Goal: Task Accomplishment & Management: Manage account settings

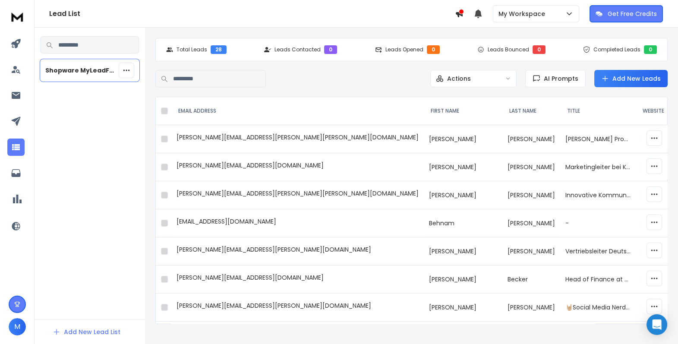
click at [646, 79] on link "Add New Leads" at bounding box center [632, 78] width 60 height 9
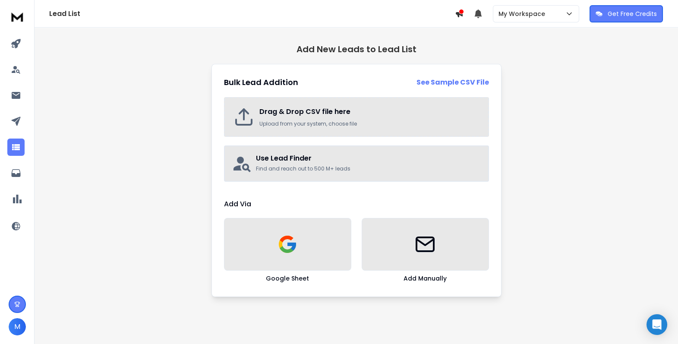
click at [239, 117] on icon at bounding box center [244, 117] width 21 height 21
click at [311, 108] on h2 "Drag & Drop CSV file here" at bounding box center [370, 112] width 220 height 10
type input "**********"
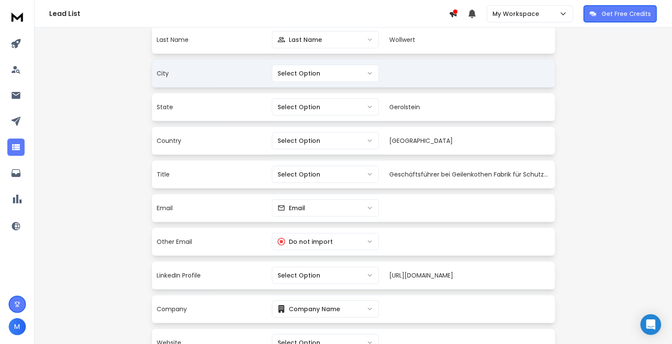
scroll to position [365, 0]
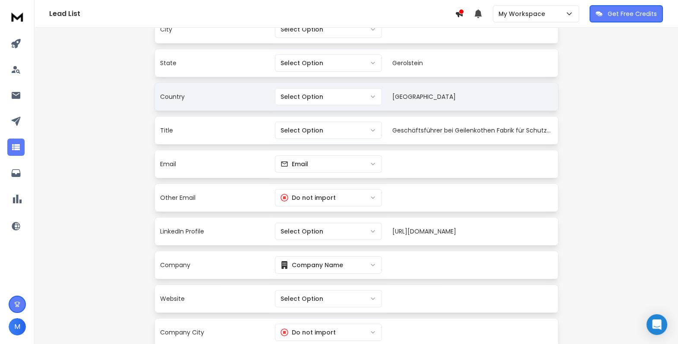
click at [304, 92] on button "Select Option" at bounding box center [328, 96] width 107 height 17
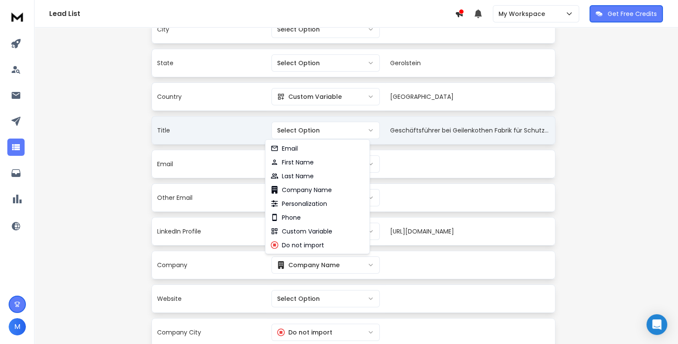
click at [323, 127] on button "Select Option" at bounding box center [326, 130] width 109 height 17
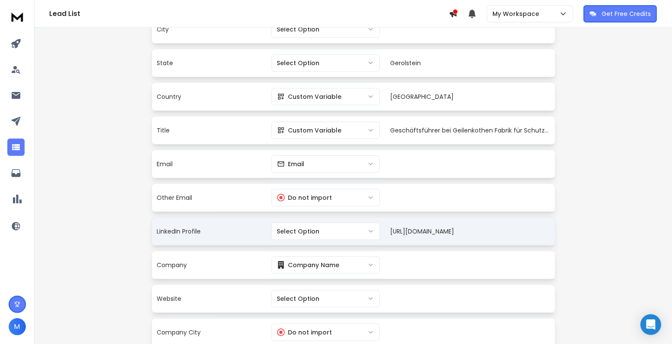
click at [299, 229] on button "Select Option" at bounding box center [326, 231] width 109 height 17
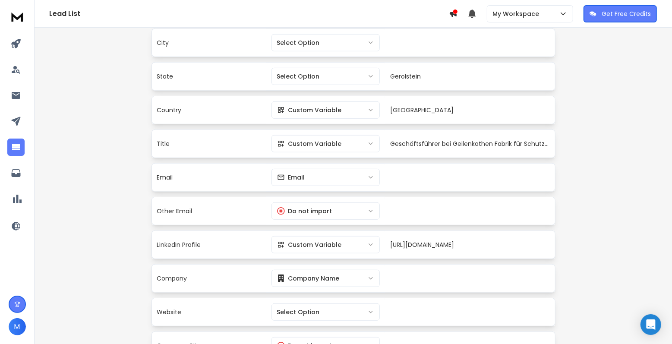
scroll to position [355, 0]
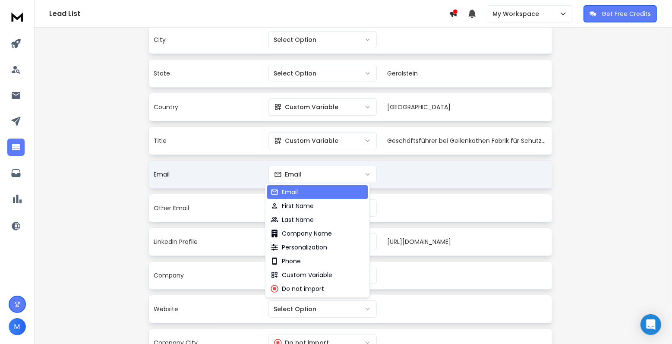
click at [323, 173] on button "Email" at bounding box center [323, 174] width 109 height 17
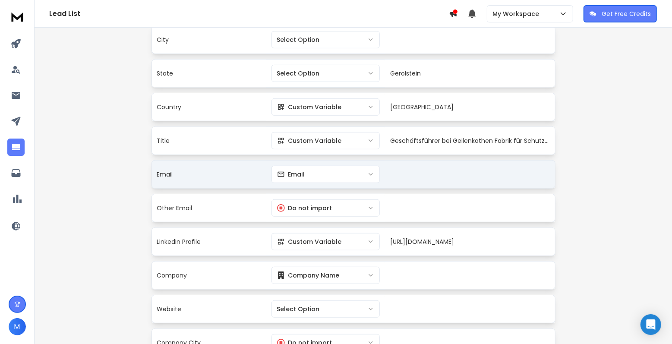
click at [323, 173] on button "Email" at bounding box center [326, 174] width 109 height 17
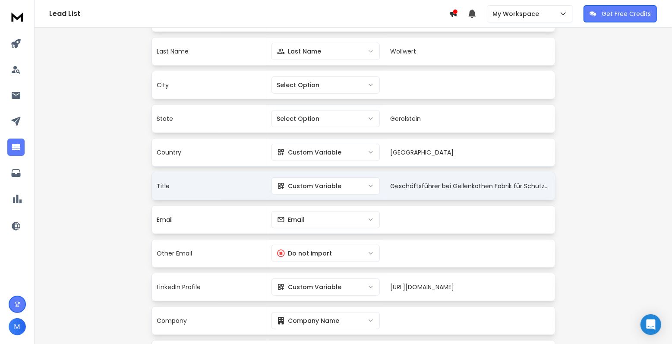
scroll to position [308, 0]
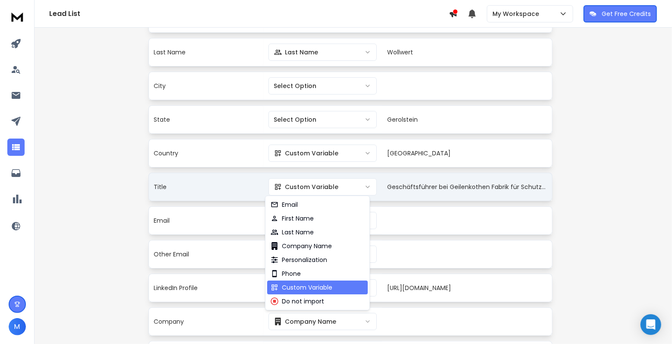
click at [319, 186] on div "Custom Variable" at bounding box center [306, 187] width 65 height 9
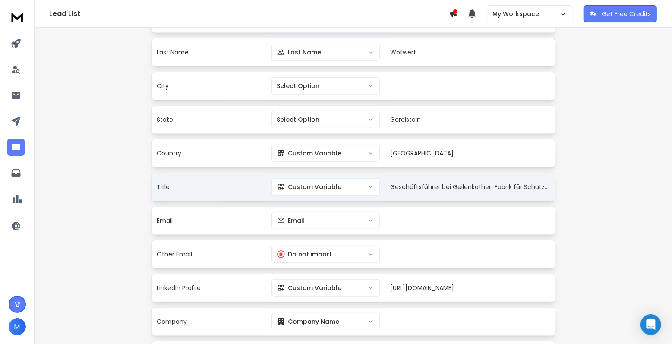
click at [319, 186] on div "Custom Variable" at bounding box center [309, 187] width 65 height 9
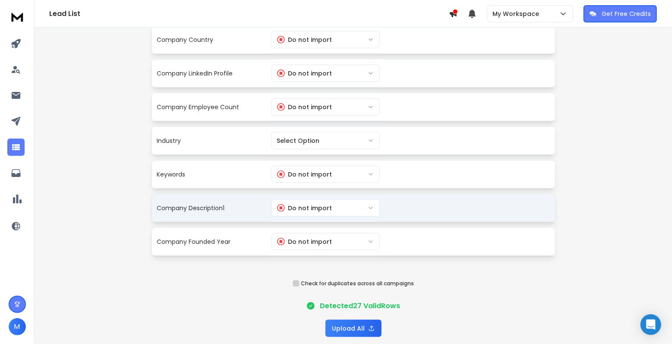
scroll to position [741, 0]
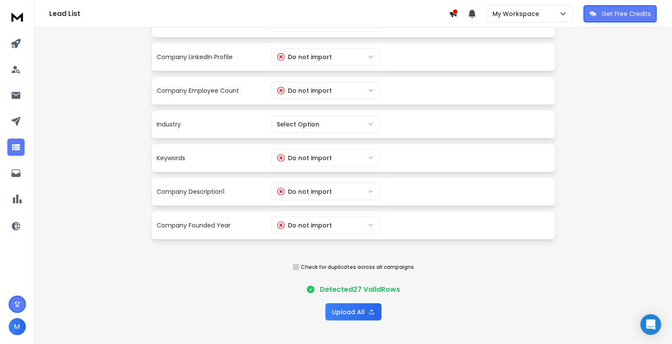
click at [374, 305] on button "Upload All" at bounding box center [354, 312] width 56 height 17
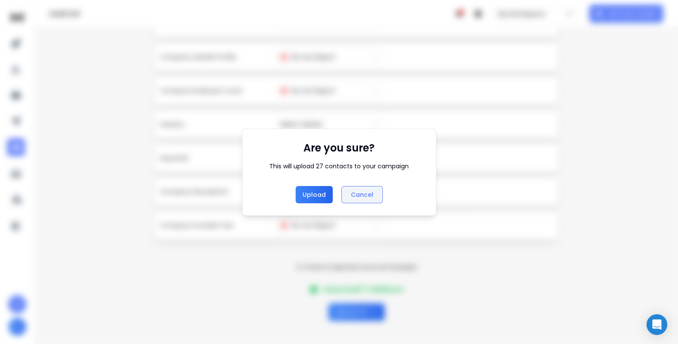
click at [318, 196] on button "Upload" at bounding box center [314, 194] width 37 height 17
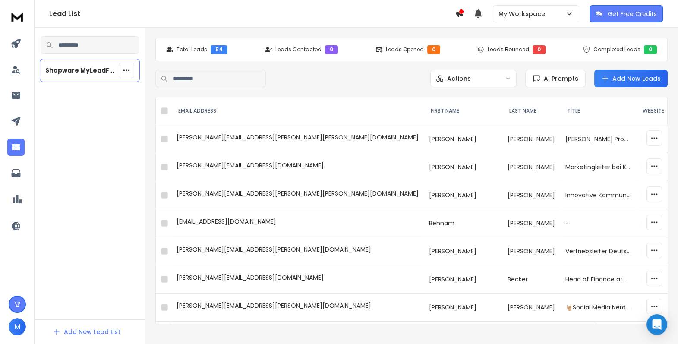
click at [560, 108] on th "title" at bounding box center [598, 111] width 76 height 28
click at [560, 109] on th "title" at bounding box center [598, 111] width 76 height 28
click at [225, 86] on input at bounding box center [210, 78] width 111 height 17
type input "****"
drag, startPoint x: 223, startPoint y: 84, endPoint x: 221, endPoint y: 80, distance: 4.4
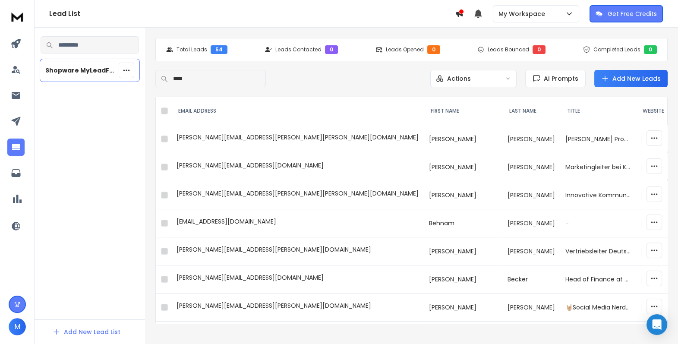
click at [223, 83] on input "****" at bounding box center [210, 78] width 111 height 17
type input "**********"
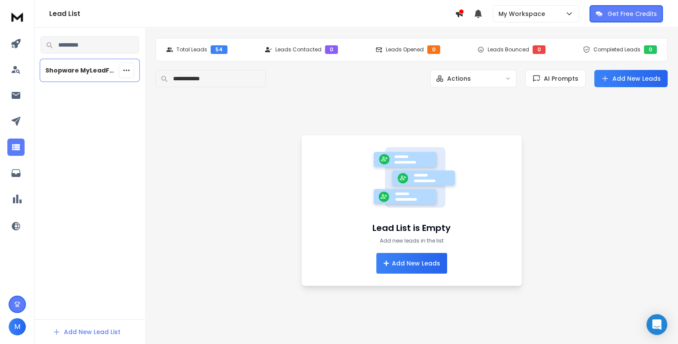
click at [212, 82] on input "**********" at bounding box center [210, 78] width 111 height 17
type input "**********"
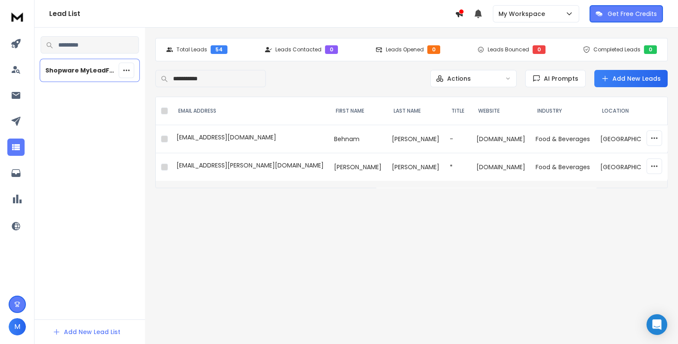
drag, startPoint x: 163, startPoint y: 136, endPoint x: 167, endPoint y: 148, distance: 12.0
click at [163, 137] on button "button" at bounding box center [164, 139] width 7 height 7
click at [163, 168] on button "button" at bounding box center [164, 167] width 7 height 7
click at [565, 76] on div "Actions" at bounding box center [538, 78] width 66 height 9
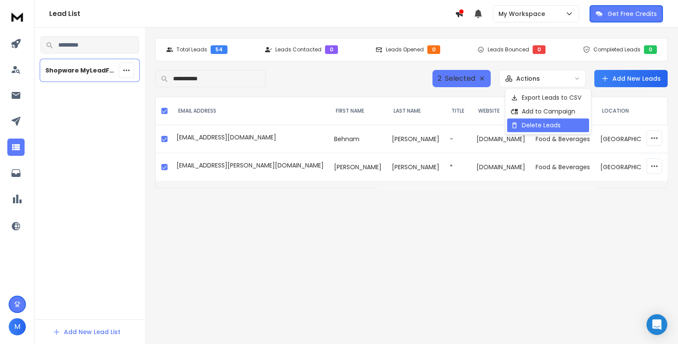
click at [542, 126] on p "Delete Leads" at bounding box center [541, 125] width 39 height 9
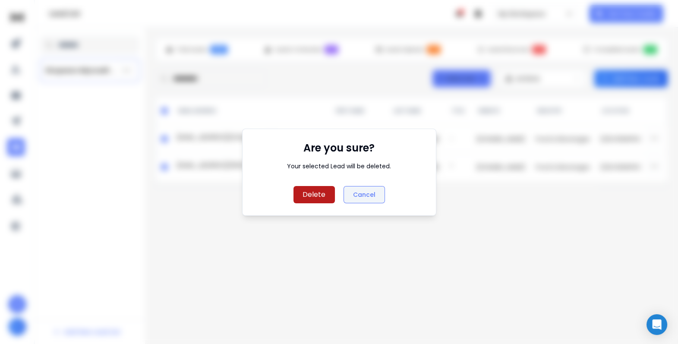
click at [313, 193] on button "Delete" at bounding box center [314, 194] width 41 height 17
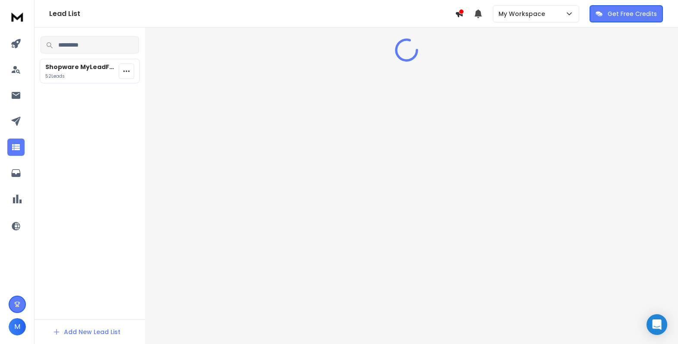
click at [184, 258] on div "Get only verified leads with our AI-powered Lead Finder, starting at $22/mo Try…" at bounding box center [339, 172] width 678 height 344
click at [92, 75] on p "52 Lead s" at bounding box center [80, 76] width 70 height 6
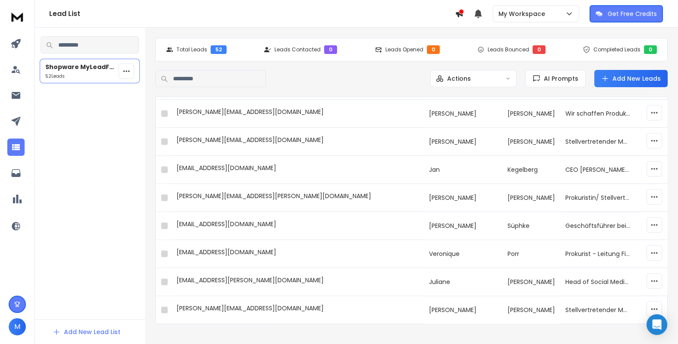
scroll to position [1190, 0]
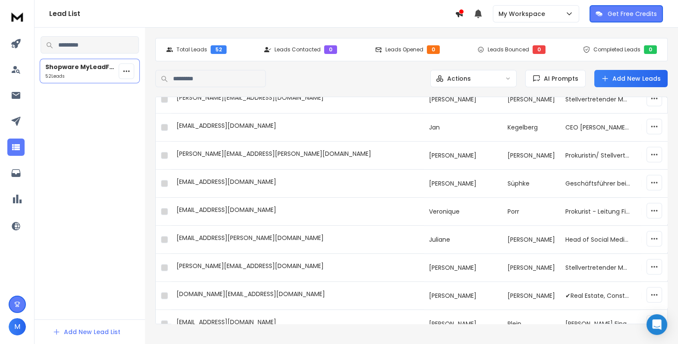
click at [636, 210] on td "[DOMAIN_NAME]" at bounding box center [674, 212] width 76 height 28
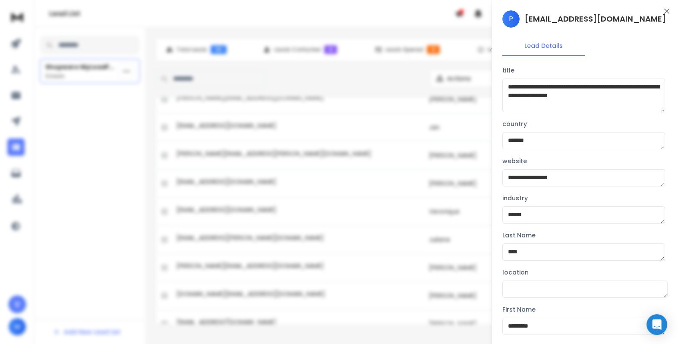
click at [522, 180] on textarea "**********" at bounding box center [584, 177] width 163 height 17
click at [521, 180] on textarea "**********" at bounding box center [584, 177] width 163 height 17
click at [447, 108] on div at bounding box center [339, 172] width 678 height 344
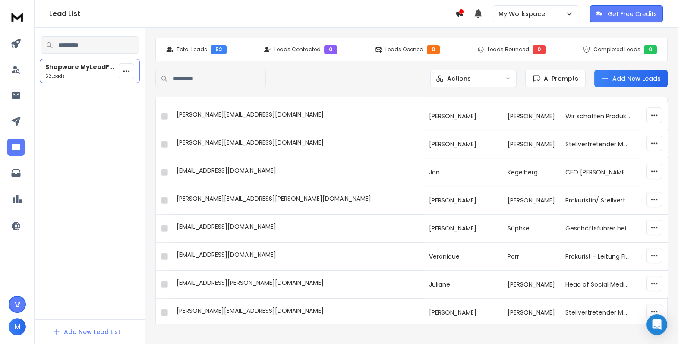
scroll to position [1153, 0]
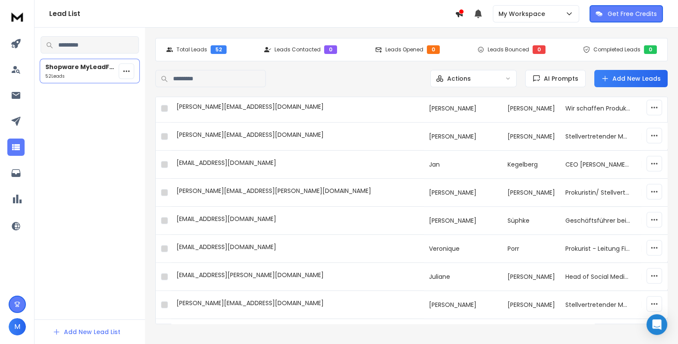
click at [169, 191] on div at bounding box center [166, 192] width 10 height 7
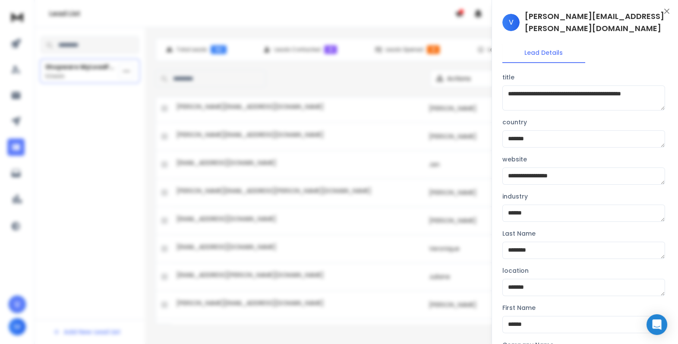
click at [168, 192] on div at bounding box center [339, 172] width 678 height 344
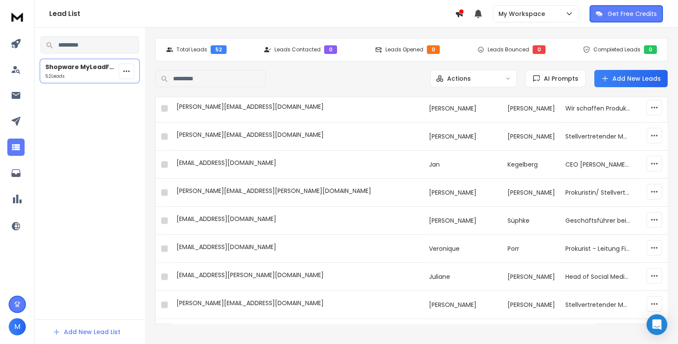
click at [164, 190] on button "button" at bounding box center [164, 192] width 7 height 7
click at [163, 247] on button "button" at bounding box center [164, 248] width 7 height 7
click at [166, 275] on button "button" at bounding box center [164, 276] width 7 height 7
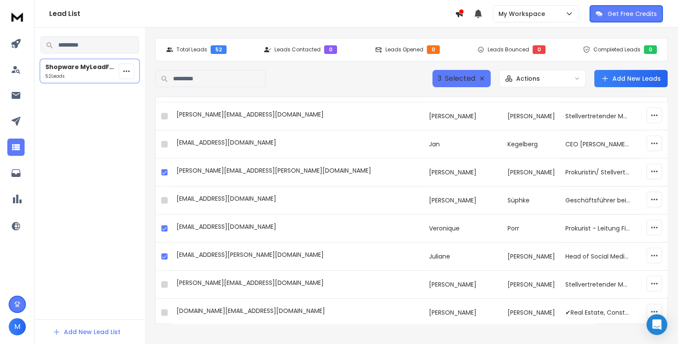
scroll to position [1215, 0]
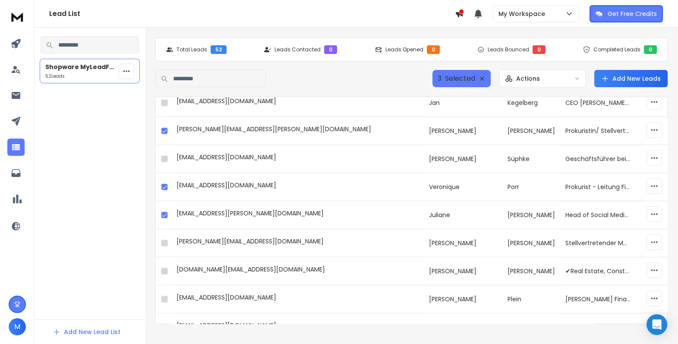
click at [165, 240] on button "button" at bounding box center [164, 243] width 7 height 7
click at [164, 270] on button "button" at bounding box center [164, 271] width 7 height 7
click at [168, 298] on div at bounding box center [166, 299] width 10 height 7
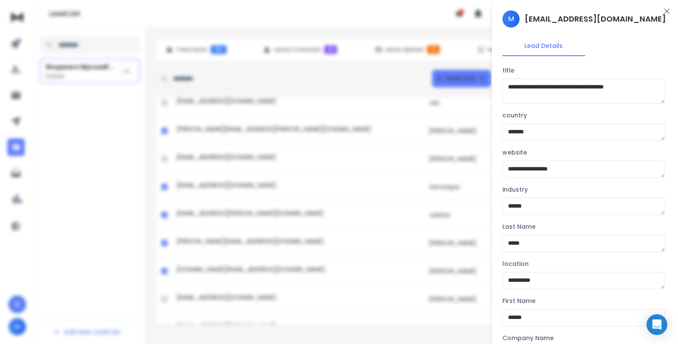
click at [175, 282] on div at bounding box center [339, 172] width 678 height 344
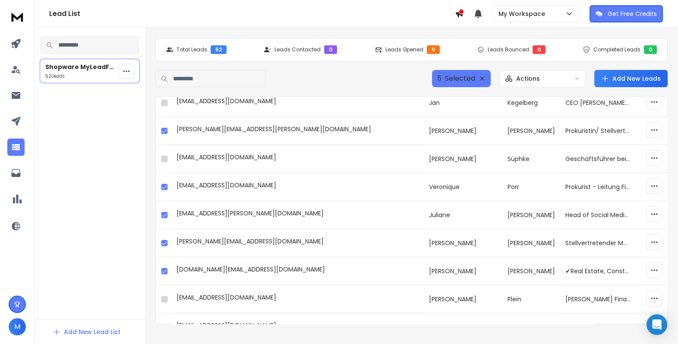
click at [164, 296] on button "button" at bounding box center [164, 299] width 7 height 7
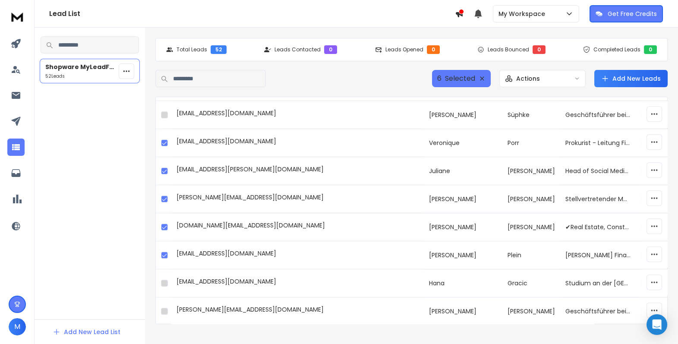
scroll to position [1270, 0]
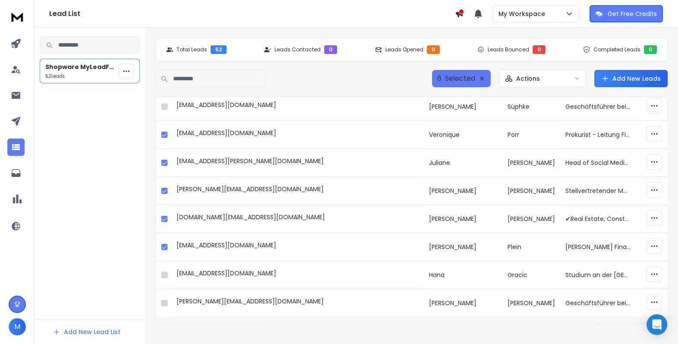
click at [164, 300] on button "button" at bounding box center [164, 303] width 7 height 7
click at [165, 272] on button "button" at bounding box center [164, 275] width 7 height 7
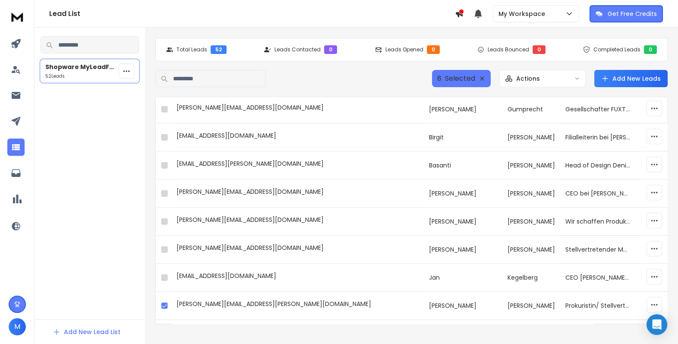
scroll to position [1040, 0]
click at [163, 250] on button "button" at bounding box center [164, 250] width 7 height 7
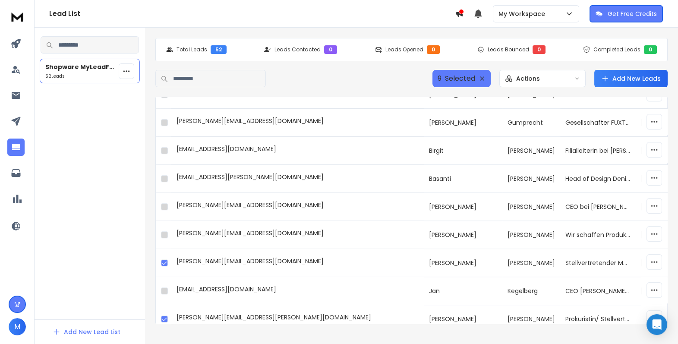
scroll to position [1027, 0]
click at [167, 150] on button "button" at bounding box center [164, 150] width 7 height 7
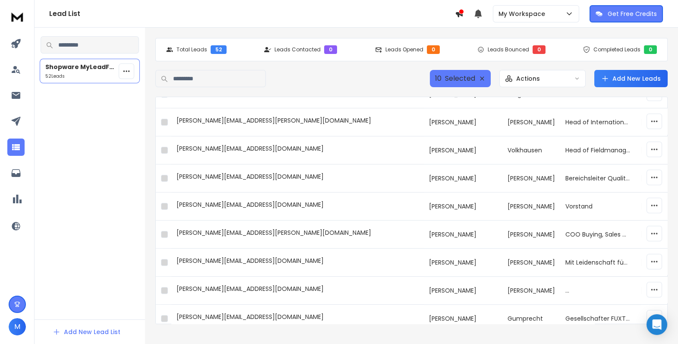
scroll to position [830, 0]
click at [163, 175] on button "button" at bounding box center [164, 178] width 7 height 7
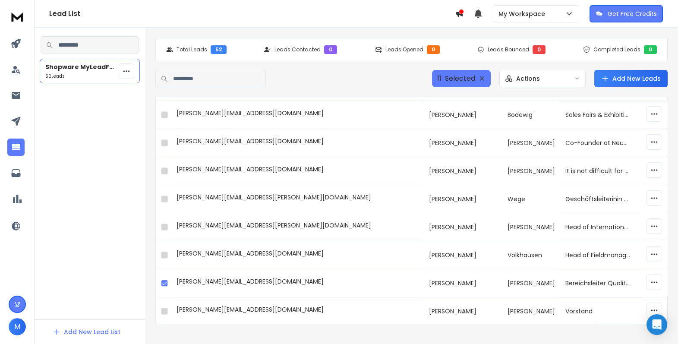
scroll to position [726, 0]
click at [165, 197] on button "button" at bounding box center [164, 199] width 7 height 7
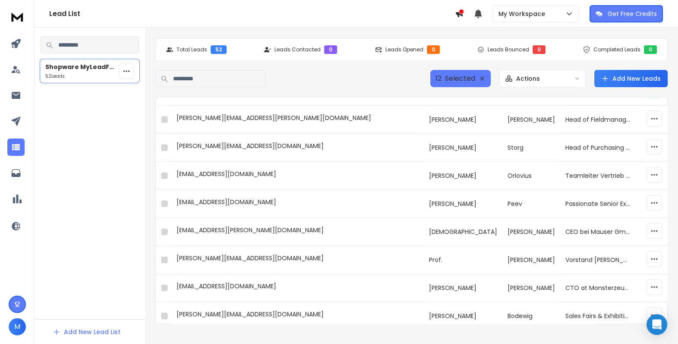
scroll to position [523, 0]
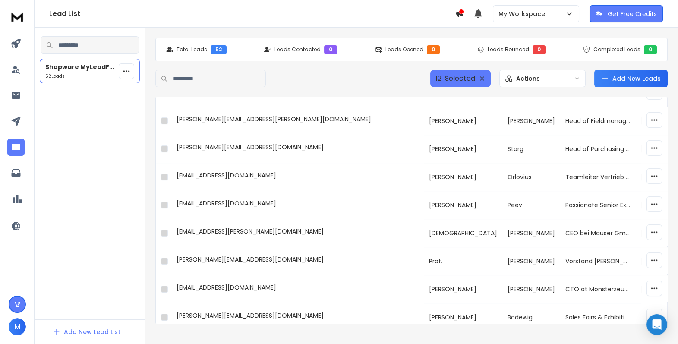
click at [165, 172] on td at bounding box center [164, 177] width 16 height 28
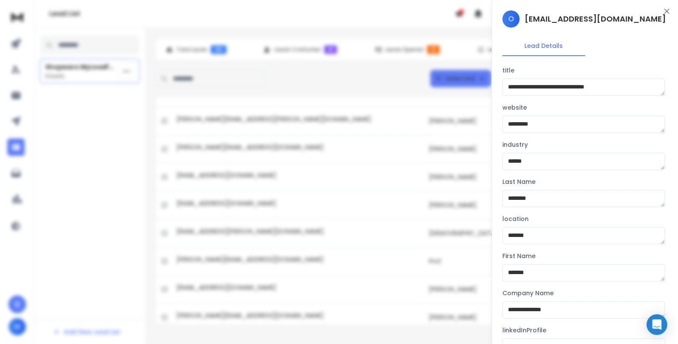
click at [165, 172] on div at bounding box center [339, 172] width 678 height 344
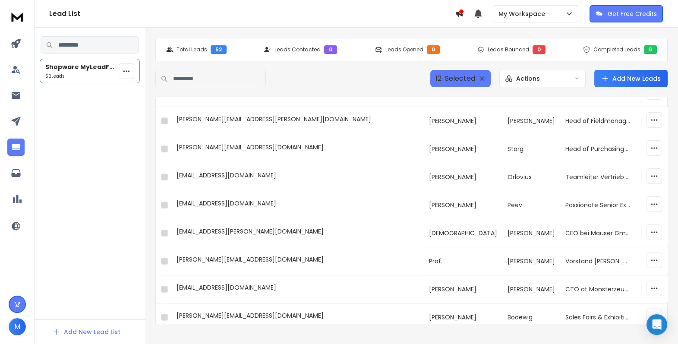
click at [165, 174] on button "button" at bounding box center [164, 177] width 7 height 7
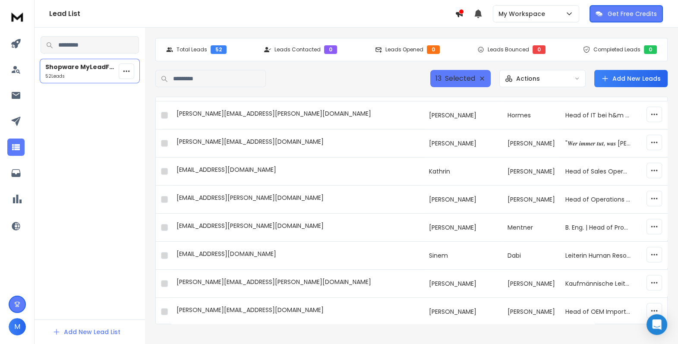
scroll to position [303, 0]
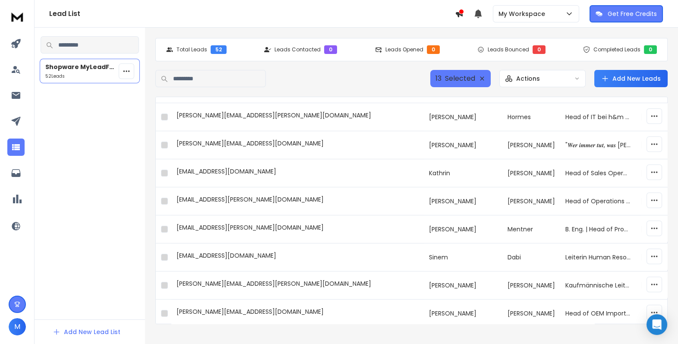
click at [165, 228] on button "button" at bounding box center [164, 229] width 7 height 7
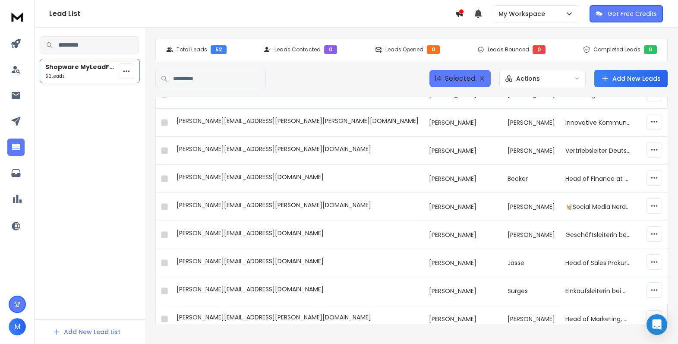
scroll to position [0, 0]
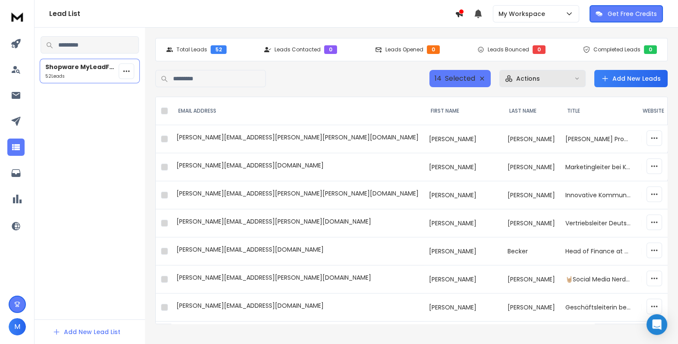
click at [540, 81] on p "Actions" at bounding box center [528, 78] width 24 height 9
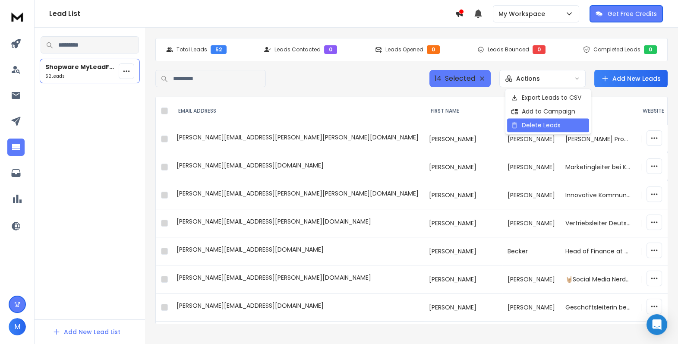
click at [544, 123] on p "Delete Leads" at bounding box center [541, 125] width 39 height 9
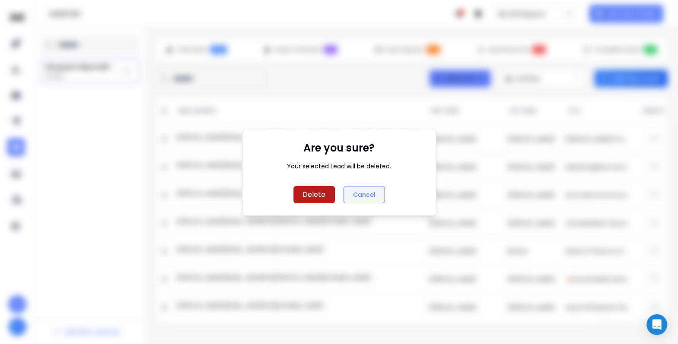
click at [313, 192] on button "Delete" at bounding box center [314, 194] width 41 height 17
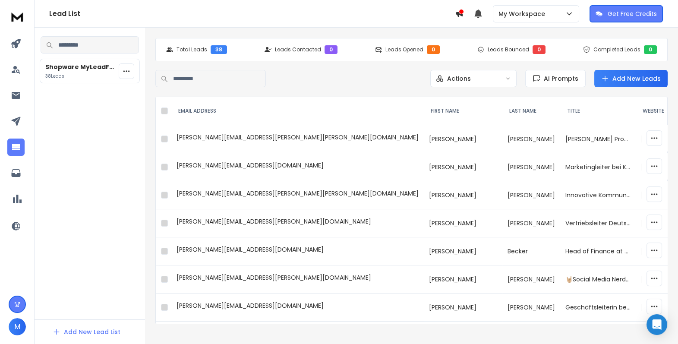
click at [560, 136] on td "[PERSON_NAME] Produktion bei HALBE-Rahmen GmbH" at bounding box center [598, 139] width 76 height 28
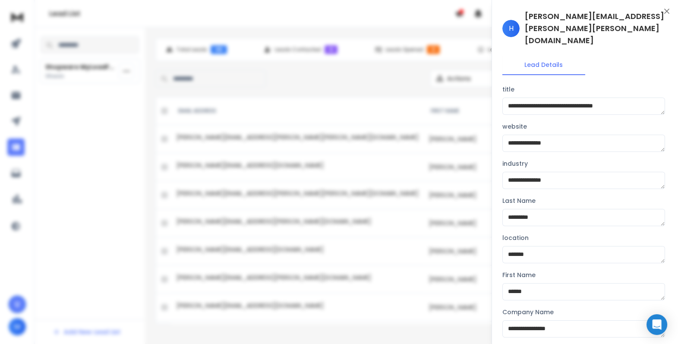
click at [415, 137] on div at bounding box center [339, 172] width 678 height 344
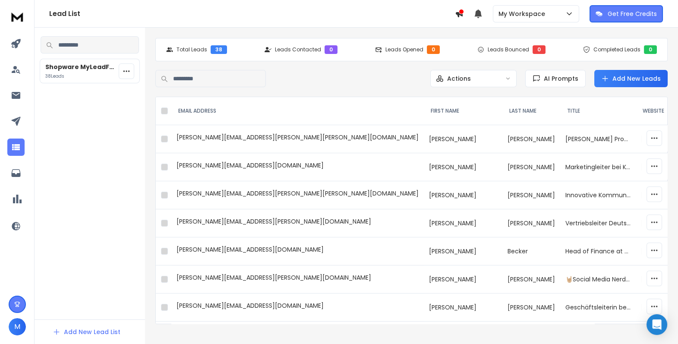
click at [636, 108] on th "website" at bounding box center [674, 111] width 76 height 28
click at [636, 112] on th "website" at bounding box center [674, 111] width 76 height 28
click at [636, 111] on th "website" at bounding box center [674, 111] width 76 height 28
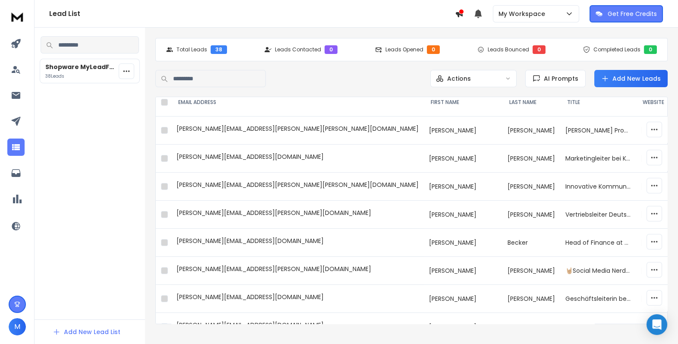
scroll to position [8, 0]
click at [636, 216] on td "[DOMAIN_NAME]" at bounding box center [674, 215] width 76 height 28
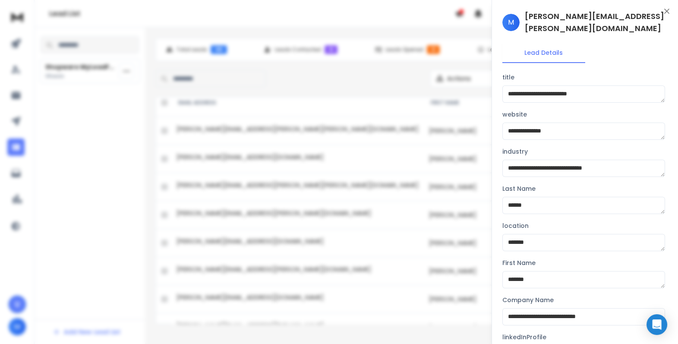
drag, startPoint x: 496, startPoint y: 215, endPoint x: 482, endPoint y: 217, distance: 13.9
click at [496, 215] on div "**********" at bounding box center [585, 172] width 187 height 344
click at [298, 235] on div at bounding box center [339, 172] width 678 height 344
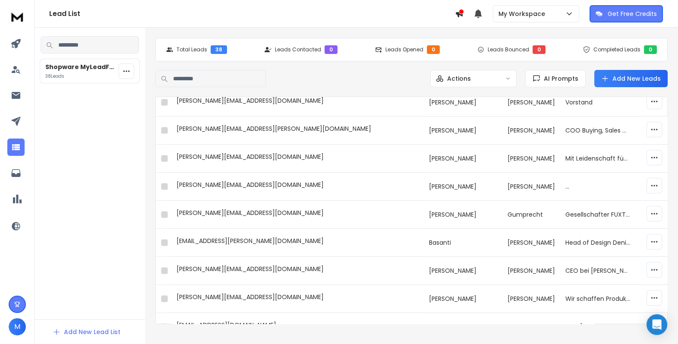
scroll to position [822, 0]
click at [212, 182] on div "[PERSON_NAME][EMAIL_ADDRESS][DOMAIN_NAME]" at bounding box center [298, 187] width 242 height 12
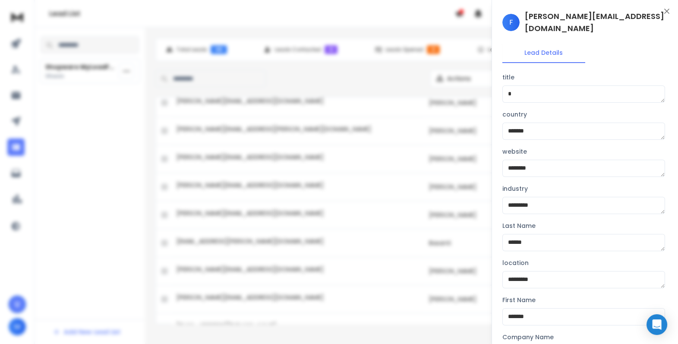
click at [212, 182] on div at bounding box center [339, 172] width 678 height 344
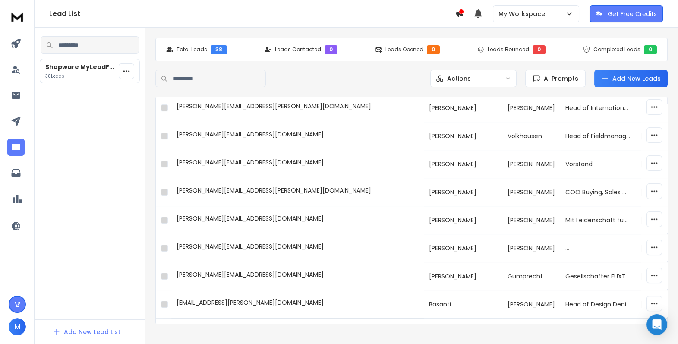
scroll to position [760, 0]
click at [560, 219] on td "Mit Leidenschaft führen - mit Kaweco wachsen Leading with passion - growing wit…" at bounding box center [598, 221] width 76 height 28
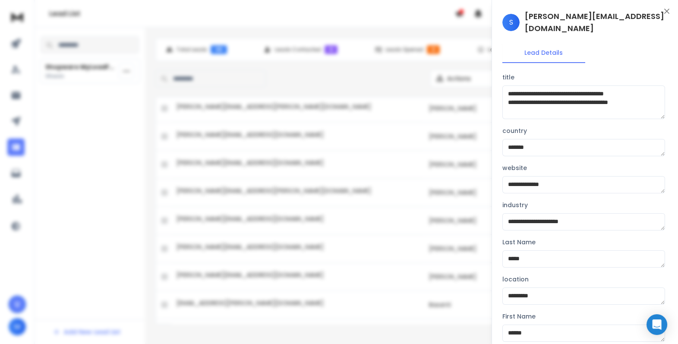
click at [402, 219] on div at bounding box center [339, 172] width 678 height 344
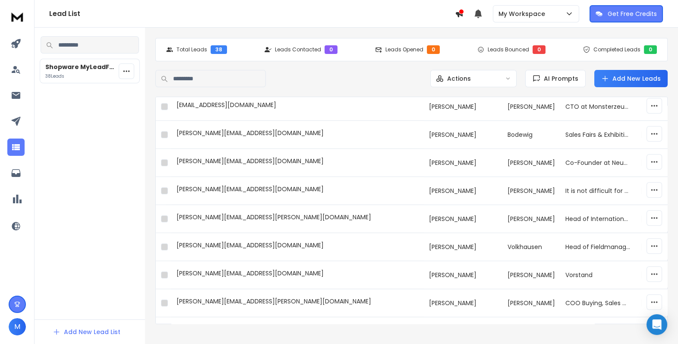
scroll to position [649, 0]
click at [560, 216] on td "Head of International Sales @ NICI GmbH" at bounding box center [598, 220] width 76 height 28
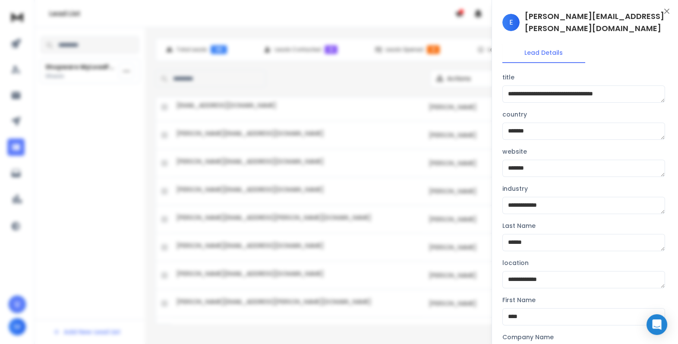
click at [443, 216] on div at bounding box center [339, 172] width 678 height 344
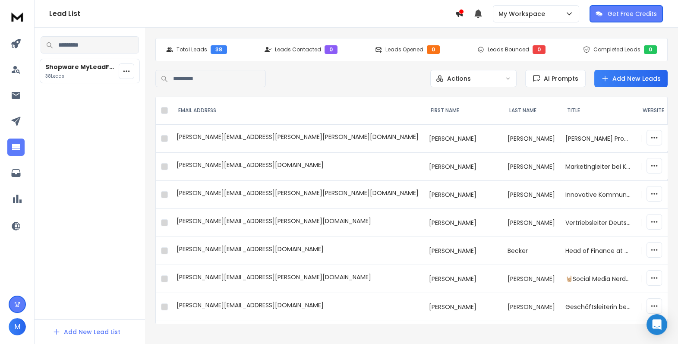
scroll to position [0, 0]
type input "*****"
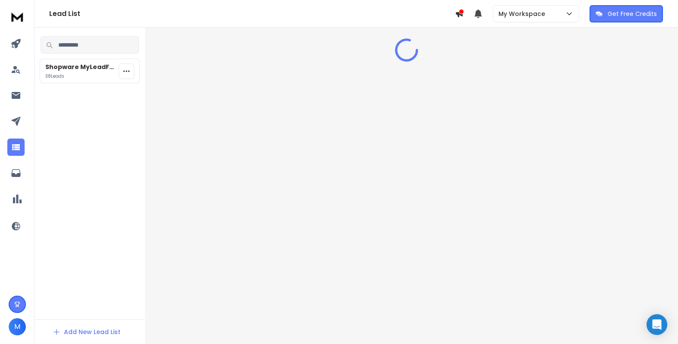
drag, startPoint x: 548, startPoint y: 175, endPoint x: 511, endPoint y: 40, distance: 140.5
click at [91, 64] on p "Shopware MyLeadFox with SmartReachAI Enrichment" at bounding box center [80, 67] width 70 height 9
click at [83, 65] on p "Shopware MyLeadFox with SmartReachAI Enrichment" at bounding box center [80, 67] width 70 height 9
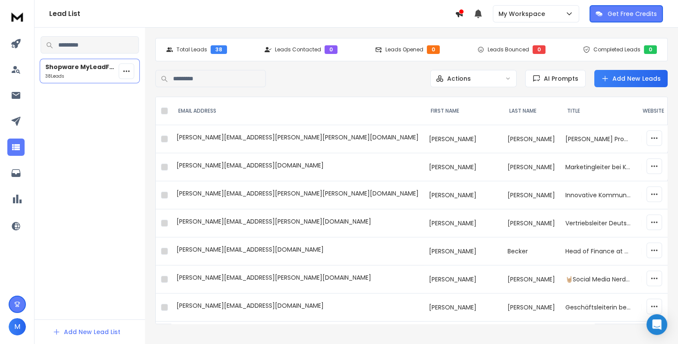
click at [198, 80] on input at bounding box center [210, 78] width 111 height 17
click at [221, 108] on th "EMAIL ADDRESS" at bounding box center [297, 111] width 253 height 28
click at [248, 114] on th "EMAIL ADDRESS" at bounding box center [297, 111] width 253 height 28
click at [210, 76] on input at bounding box center [210, 78] width 111 height 17
type input "*****"
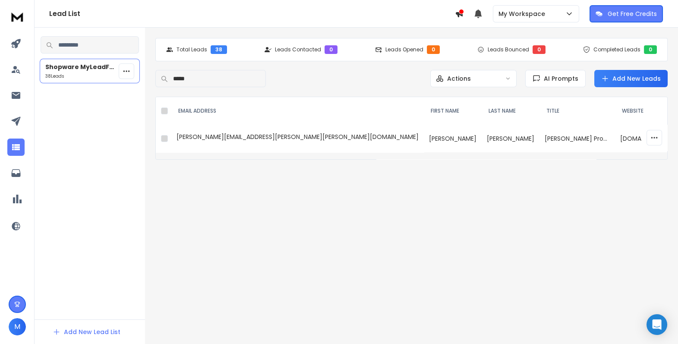
click at [187, 77] on input "*****" at bounding box center [210, 78] width 111 height 17
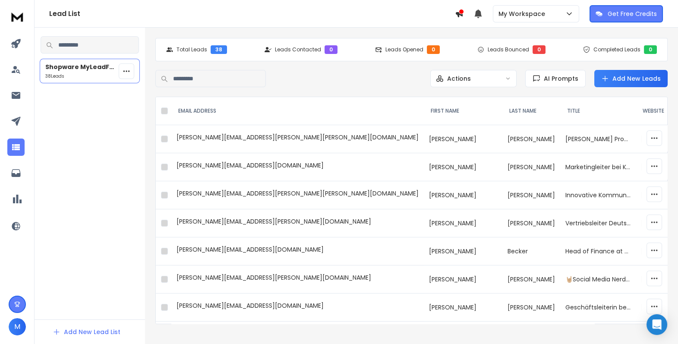
click at [279, 191] on div "[PERSON_NAME][EMAIL_ADDRESS][PERSON_NAME][PERSON_NAME][DOMAIN_NAME]" at bounding box center [298, 195] width 242 height 12
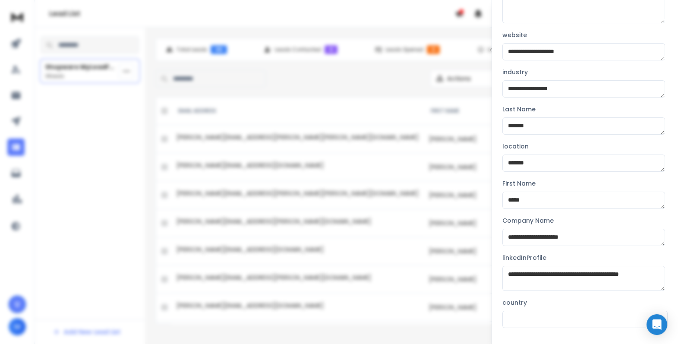
scroll to position [60, 0]
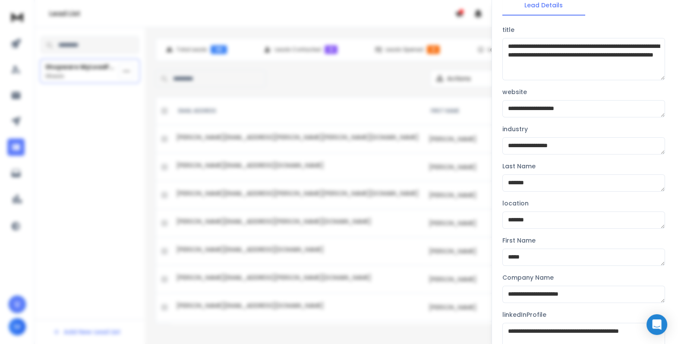
click at [269, 173] on div at bounding box center [339, 172] width 678 height 344
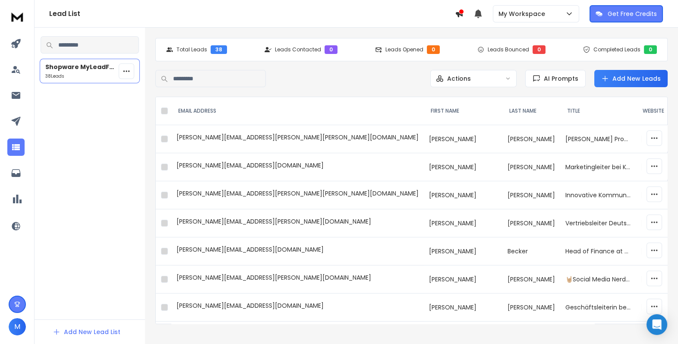
click at [241, 214] on td "[PERSON_NAME][EMAIL_ADDRESS][PERSON_NAME][DOMAIN_NAME]" at bounding box center [297, 223] width 253 height 28
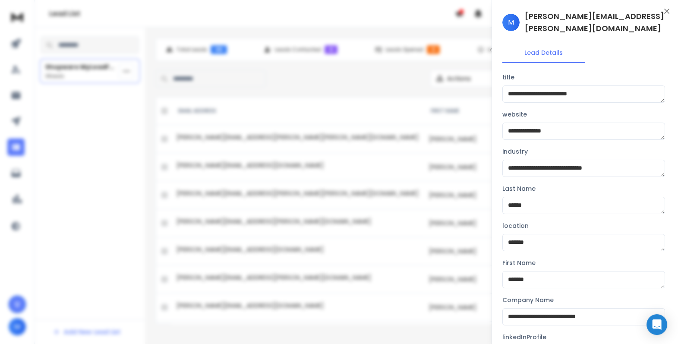
click at [241, 214] on div at bounding box center [339, 172] width 678 height 344
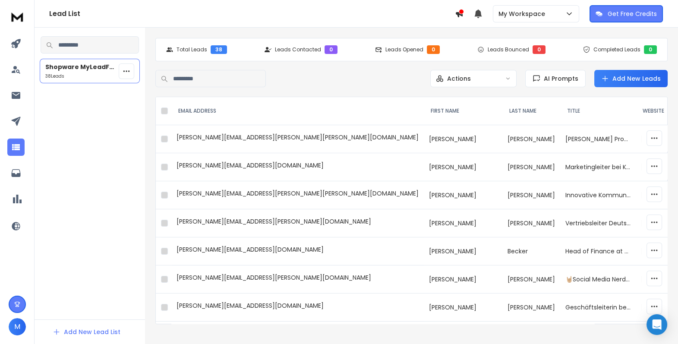
click at [235, 250] on div "[PERSON_NAME][EMAIL_ADDRESS][DOMAIN_NAME]" at bounding box center [298, 251] width 242 height 12
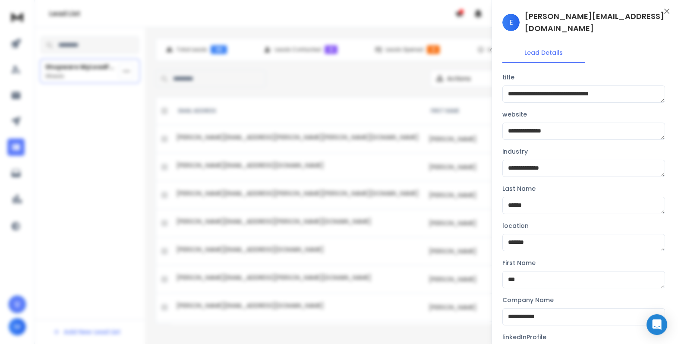
click at [235, 250] on div at bounding box center [339, 172] width 678 height 344
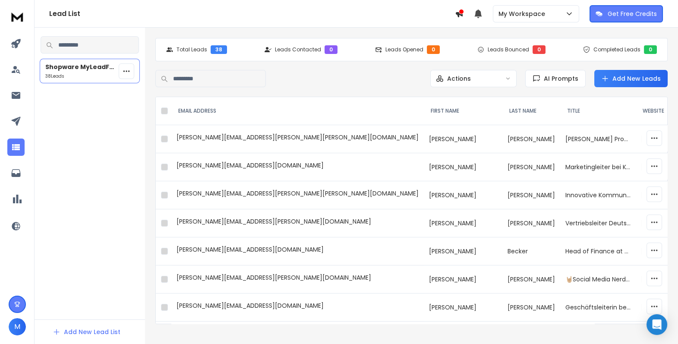
click at [206, 74] on input at bounding box center [210, 78] width 111 height 17
type input "******"
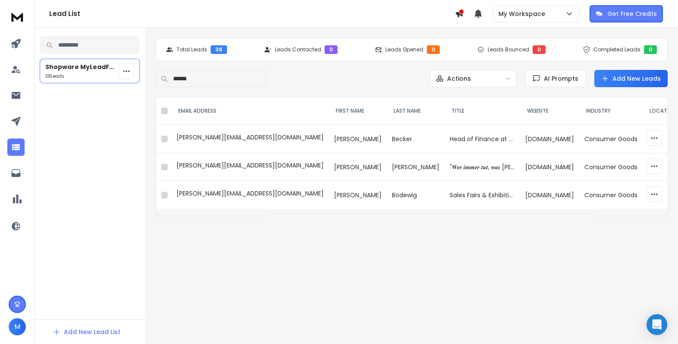
click at [329, 136] on td "[PERSON_NAME]" at bounding box center [358, 139] width 58 height 28
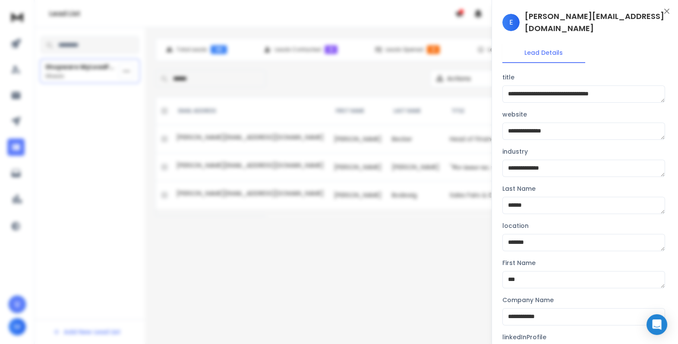
click at [270, 136] on div at bounding box center [339, 172] width 678 height 344
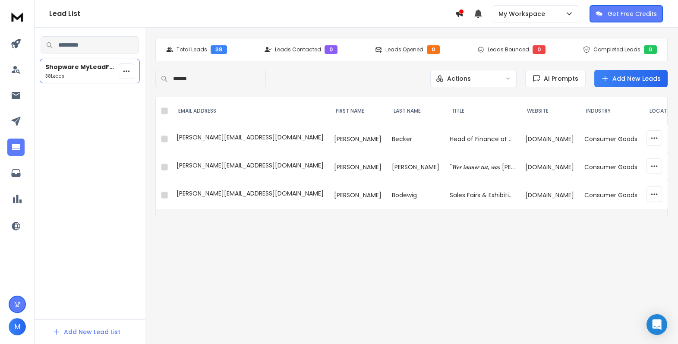
click at [329, 161] on td "[PERSON_NAME]" at bounding box center [358, 167] width 58 height 28
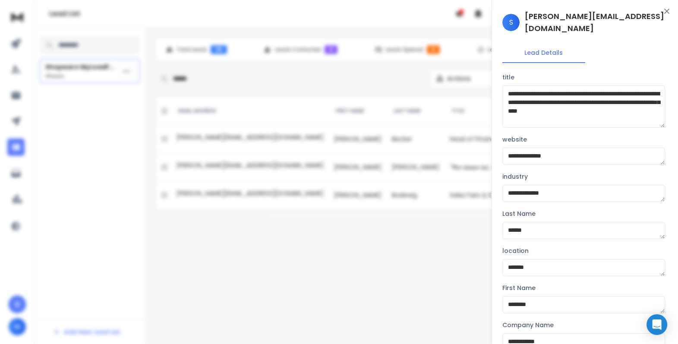
click at [258, 161] on div at bounding box center [339, 172] width 678 height 344
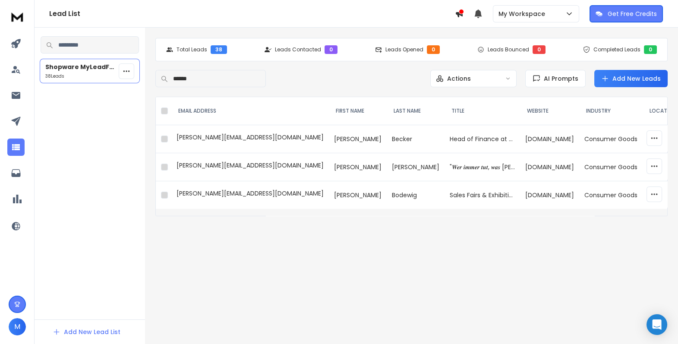
click at [252, 195] on td "[PERSON_NAME][EMAIL_ADDRESS][DOMAIN_NAME]" at bounding box center [250, 195] width 158 height 28
click at [329, 168] on td "[PERSON_NAME]" at bounding box center [358, 167] width 58 height 28
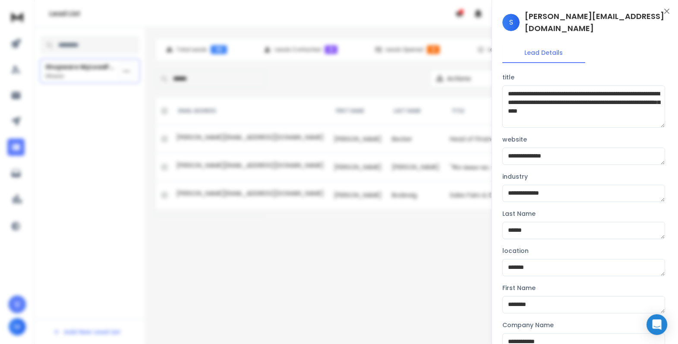
click at [257, 133] on div at bounding box center [339, 172] width 678 height 344
click at [329, 138] on td "[PERSON_NAME]" at bounding box center [358, 139] width 58 height 28
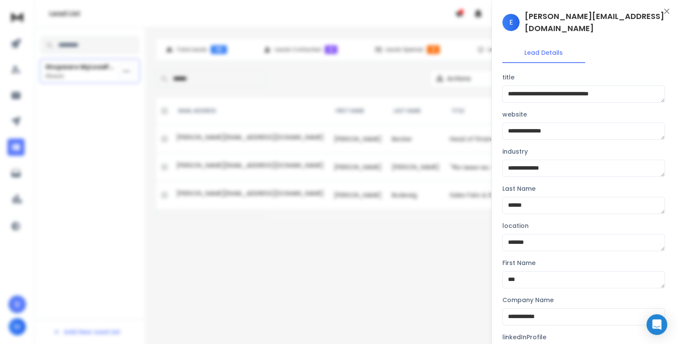
click at [255, 138] on div at bounding box center [339, 172] width 678 height 344
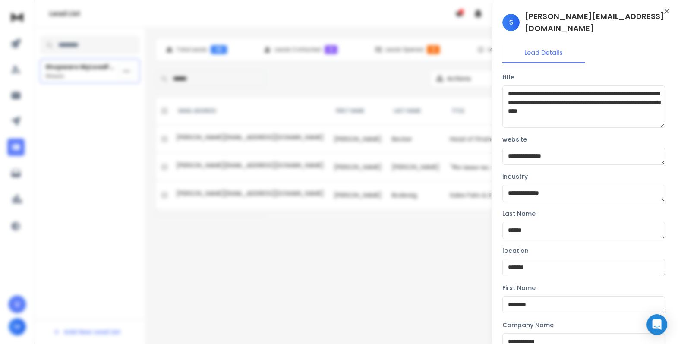
drag, startPoint x: 392, startPoint y: 189, endPoint x: 388, endPoint y: 193, distance: 5.8
click at [392, 189] on div at bounding box center [339, 172] width 678 height 344
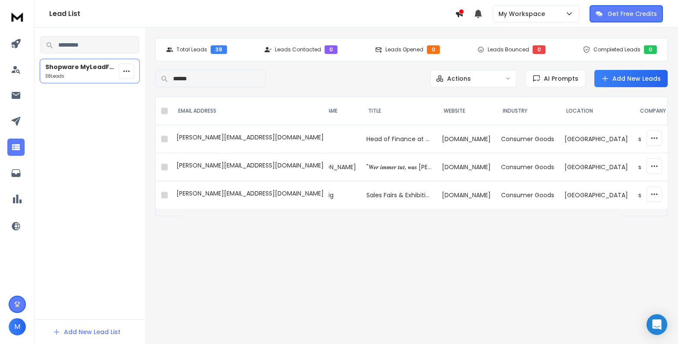
scroll to position [0, 0]
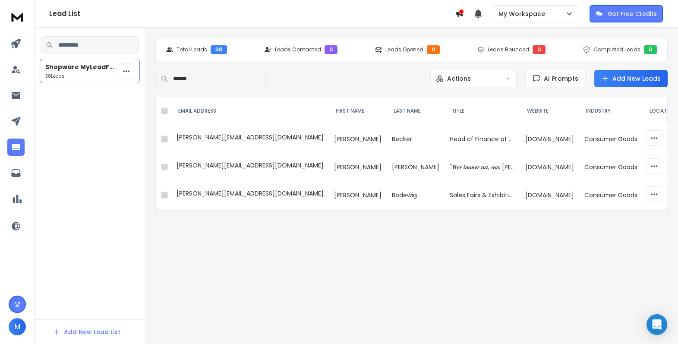
click at [163, 167] on button "button" at bounding box center [164, 167] width 7 height 7
click at [445, 136] on td "Head of Finance at [PERSON_NAME] Grills GmbH" at bounding box center [483, 139] width 76 height 28
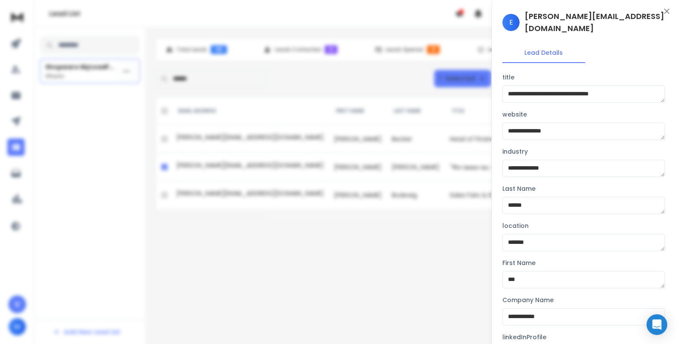
click at [327, 136] on div at bounding box center [339, 172] width 678 height 344
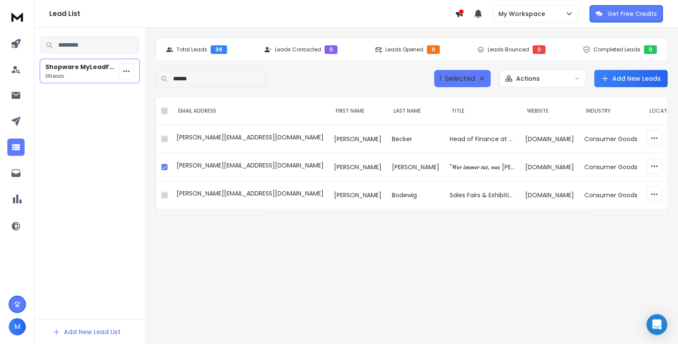
click at [165, 194] on button "button" at bounding box center [164, 195] width 7 height 7
click at [537, 79] on p "Actions" at bounding box center [528, 78] width 24 height 9
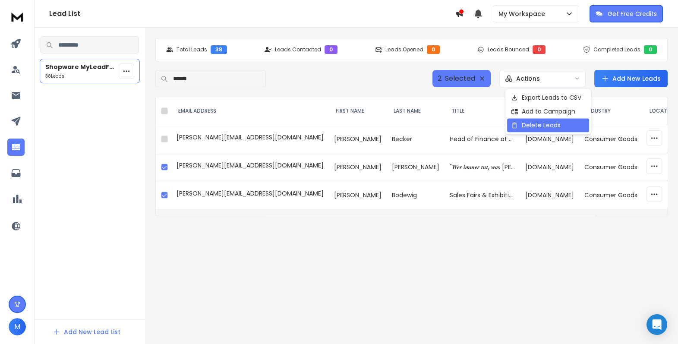
click at [534, 124] on p "Delete Leads" at bounding box center [541, 125] width 39 height 9
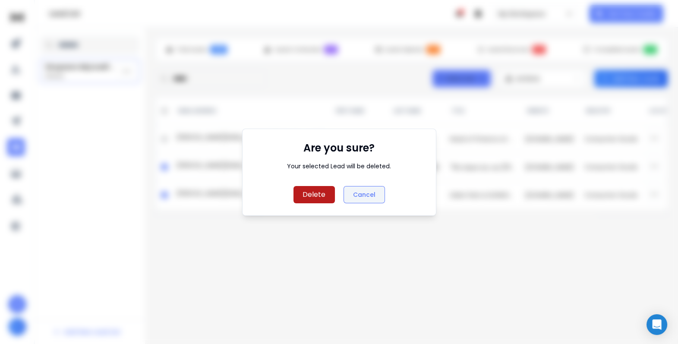
click at [326, 196] on button "Delete" at bounding box center [314, 194] width 41 height 17
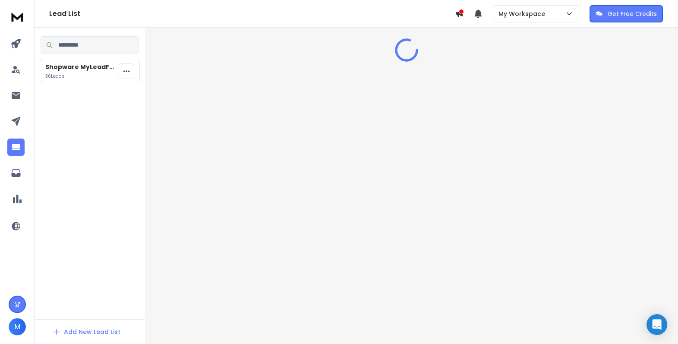
click at [227, 97] on div "Get only verified leads with our AI-powered Lead Finder, starting at $22/mo Try…" at bounding box center [339, 172] width 678 height 344
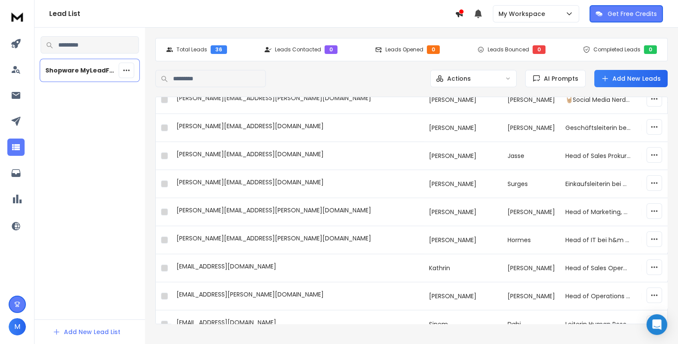
scroll to position [182, 0]
